Goal: Check status: Check status

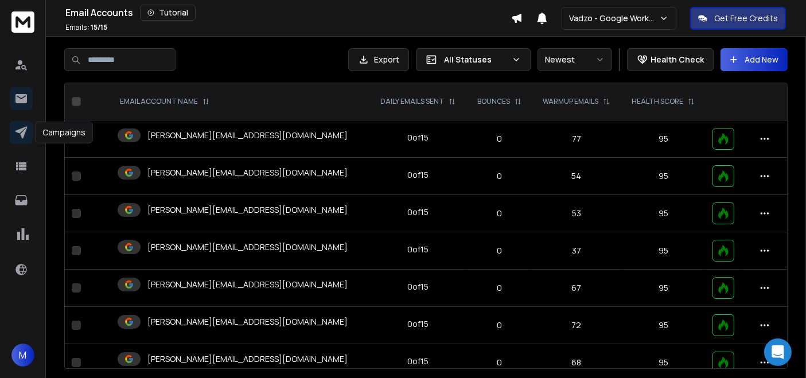
click at [14, 130] on icon at bounding box center [21, 133] width 14 height 14
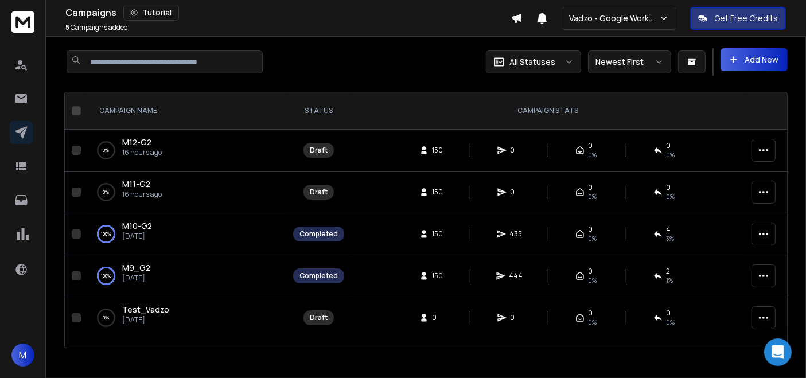
click at [249, 182] on div "0 % M11-G2 16 hours ago" at bounding box center [186, 192] width 178 height 28
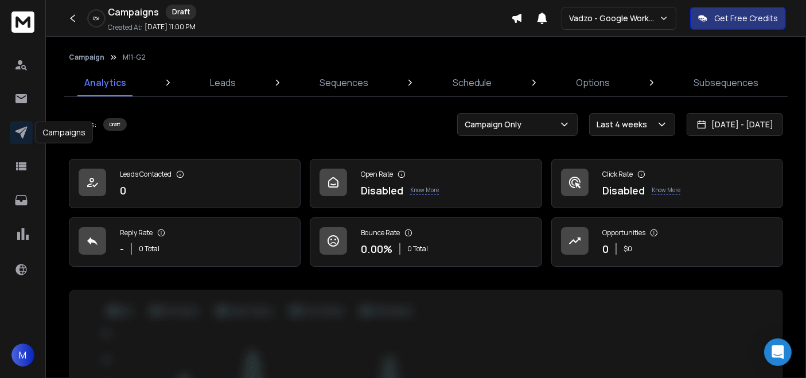
click at [13, 135] on link at bounding box center [21, 132] width 23 height 23
